Goal: Task Accomplishment & Management: Manage account settings

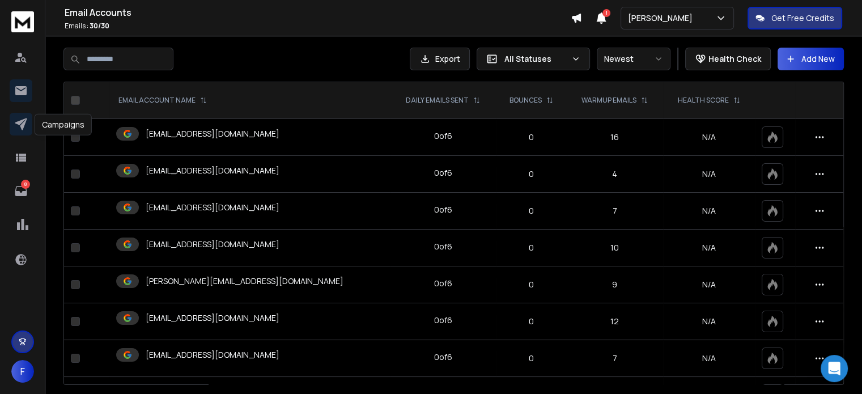
click at [16, 123] on icon at bounding box center [21, 124] width 12 height 12
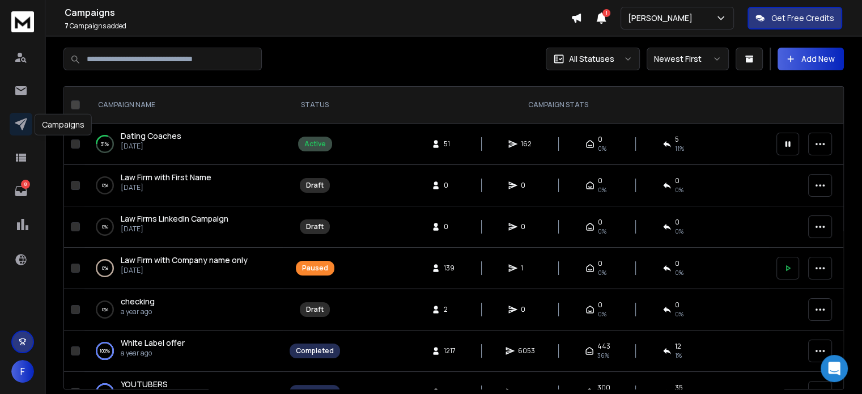
click at [318, 70] on div at bounding box center [258, 59] width 390 height 23
click at [164, 130] on span "Dating Coaches" at bounding box center [151, 135] width 61 height 11
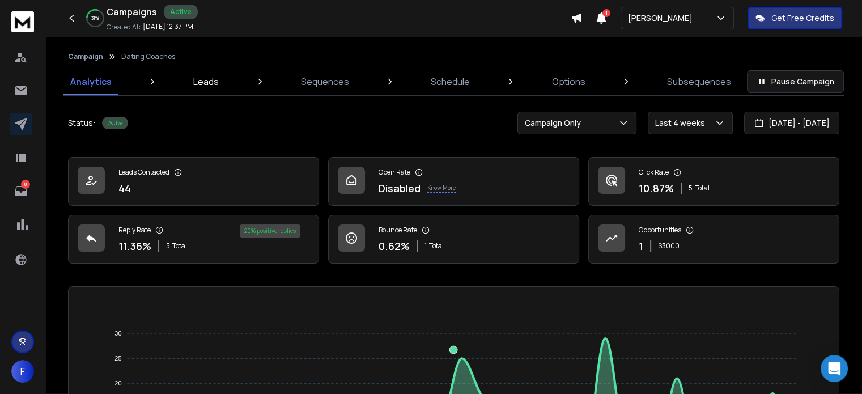
click at [210, 82] on p "Leads" at bounding box center [205, 82] width 25 height 14
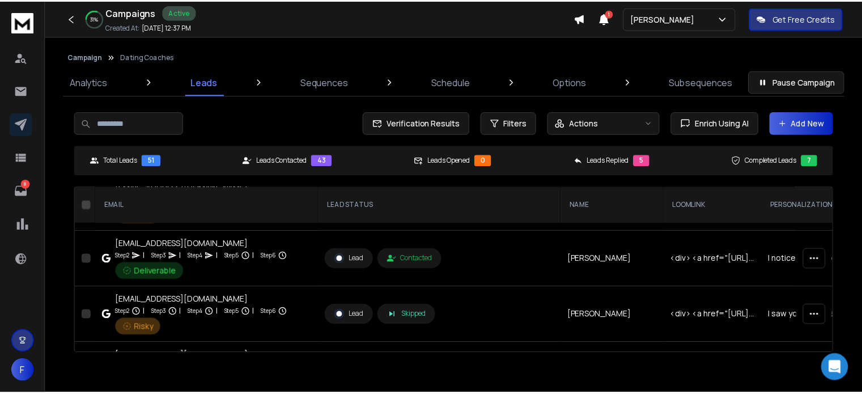
scroll to position [906, 0]
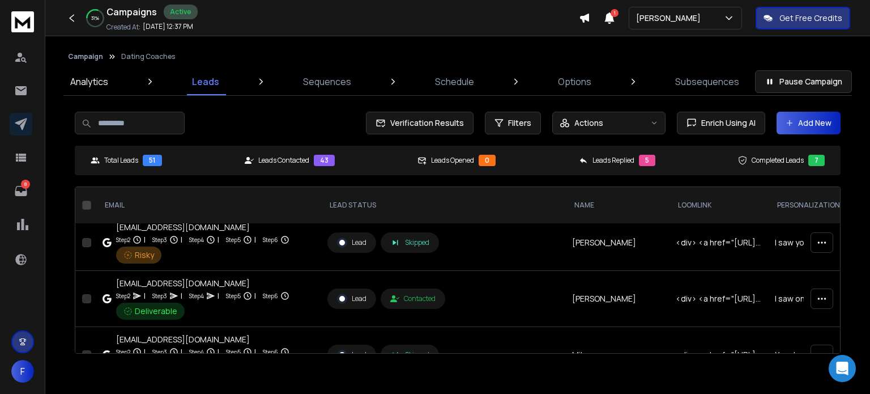
click at [87, 80] on p "Analytics" at bounding box center [89, 82] width 38 height 14
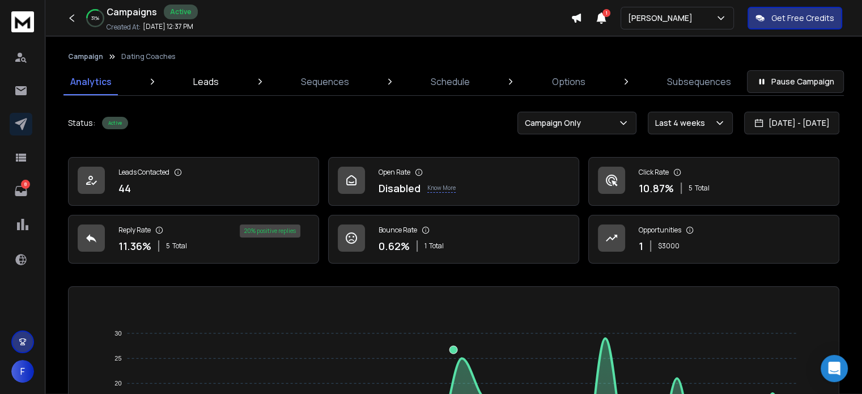
click at [212, 81] on p "Leads" at bounding box center [205, 82] width 25 height 14
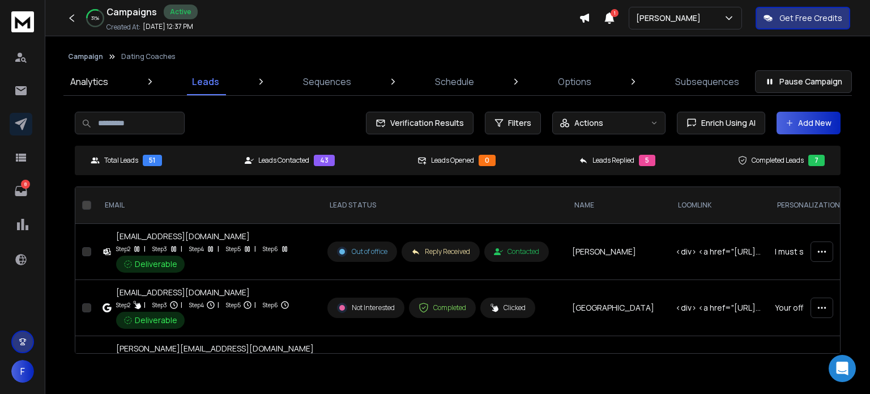
click at [104, 79] on p "Analytics" at bounding box center [89, 82] width 38 height 14
